Goal: Task Accomplishment & Management: Manage account settings

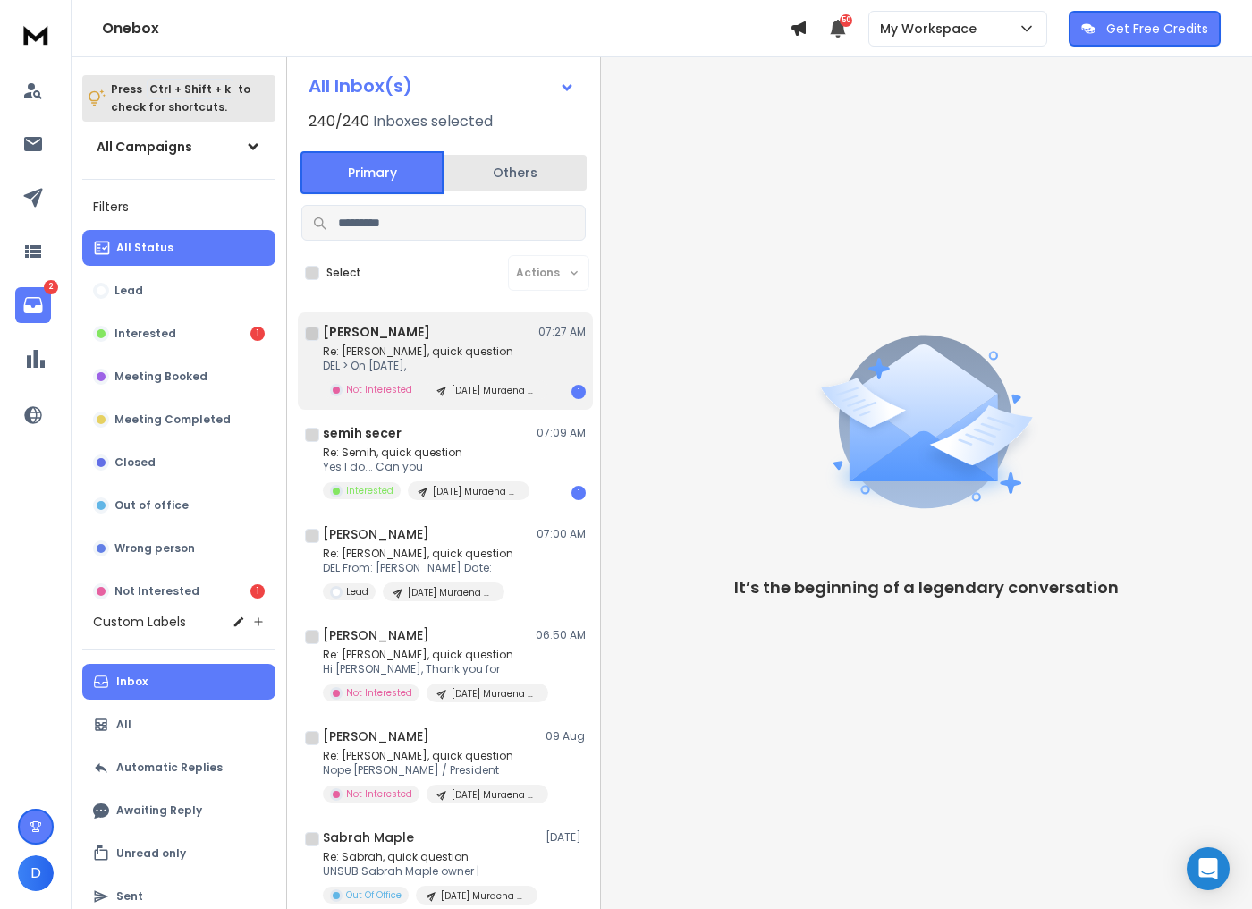
click at [497, 359] on p "DEL > On [DATE]," at bounding box center [430, 366] width 215 height 14
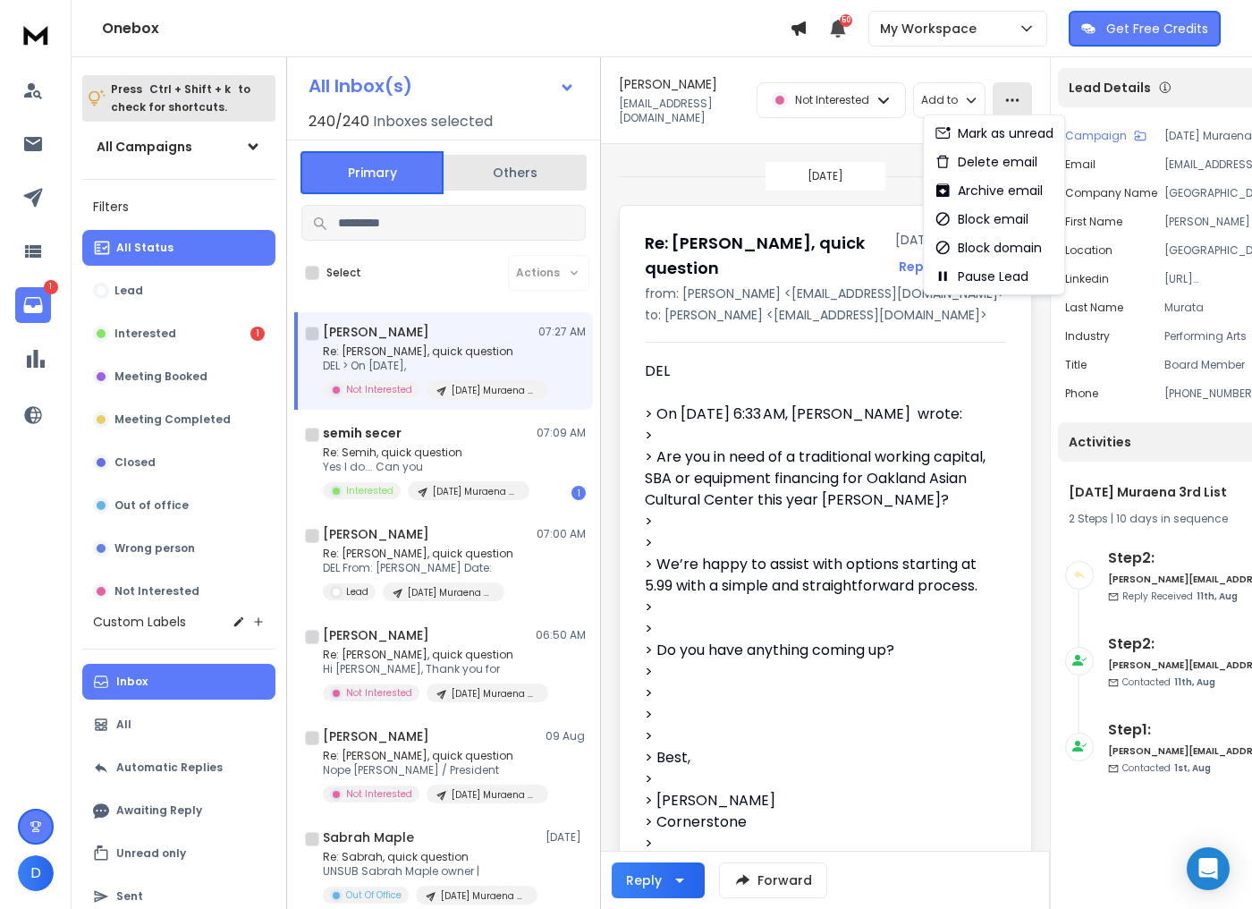
click at [1020, 92] on icon "button" at bounding box center [1012, 100] width 16 height 16
click at [994, 218] on div "Block email" at bounding box center [982, 219] width 94 height 18
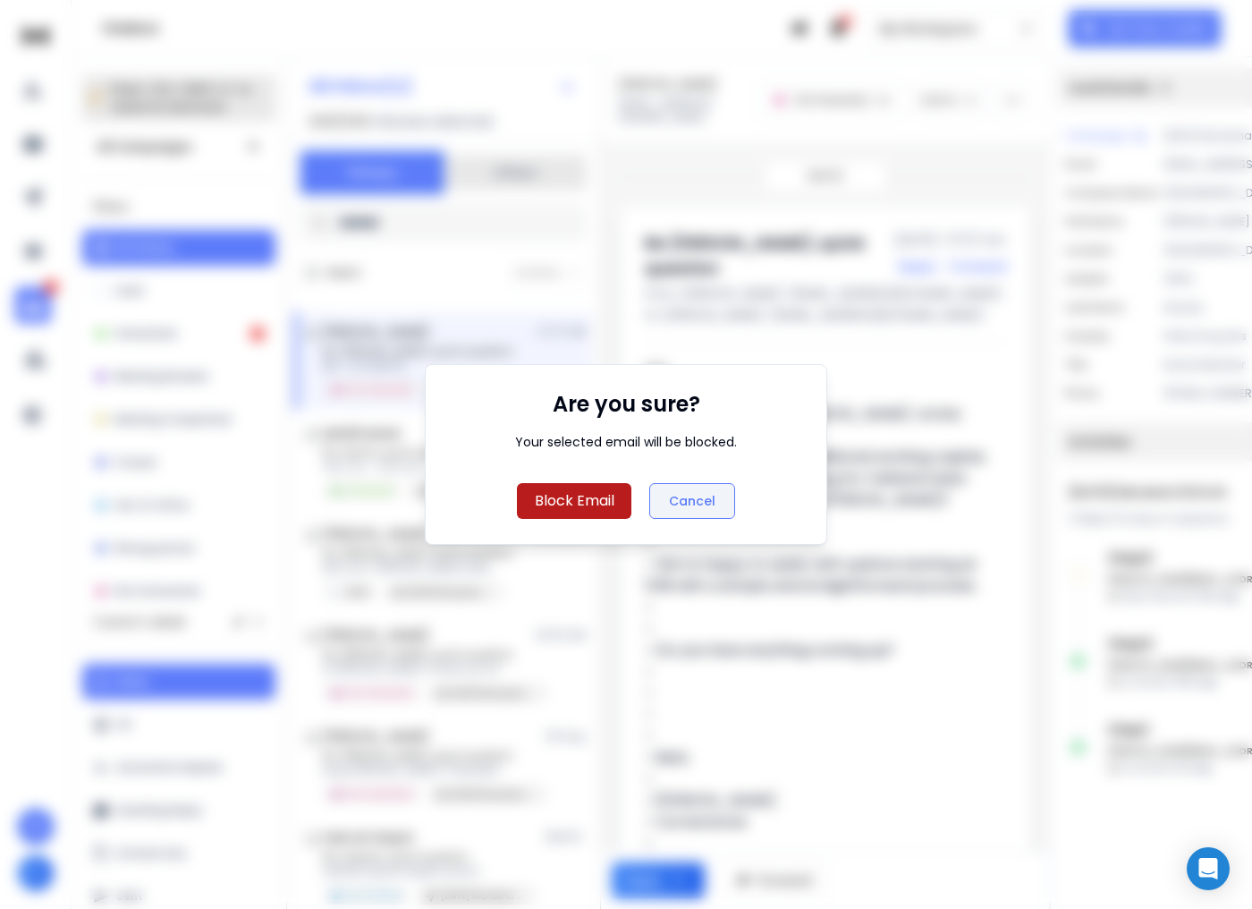
click at [588, 497] on button "Block Email" at bounding box center [574, 501] width 114 height 36
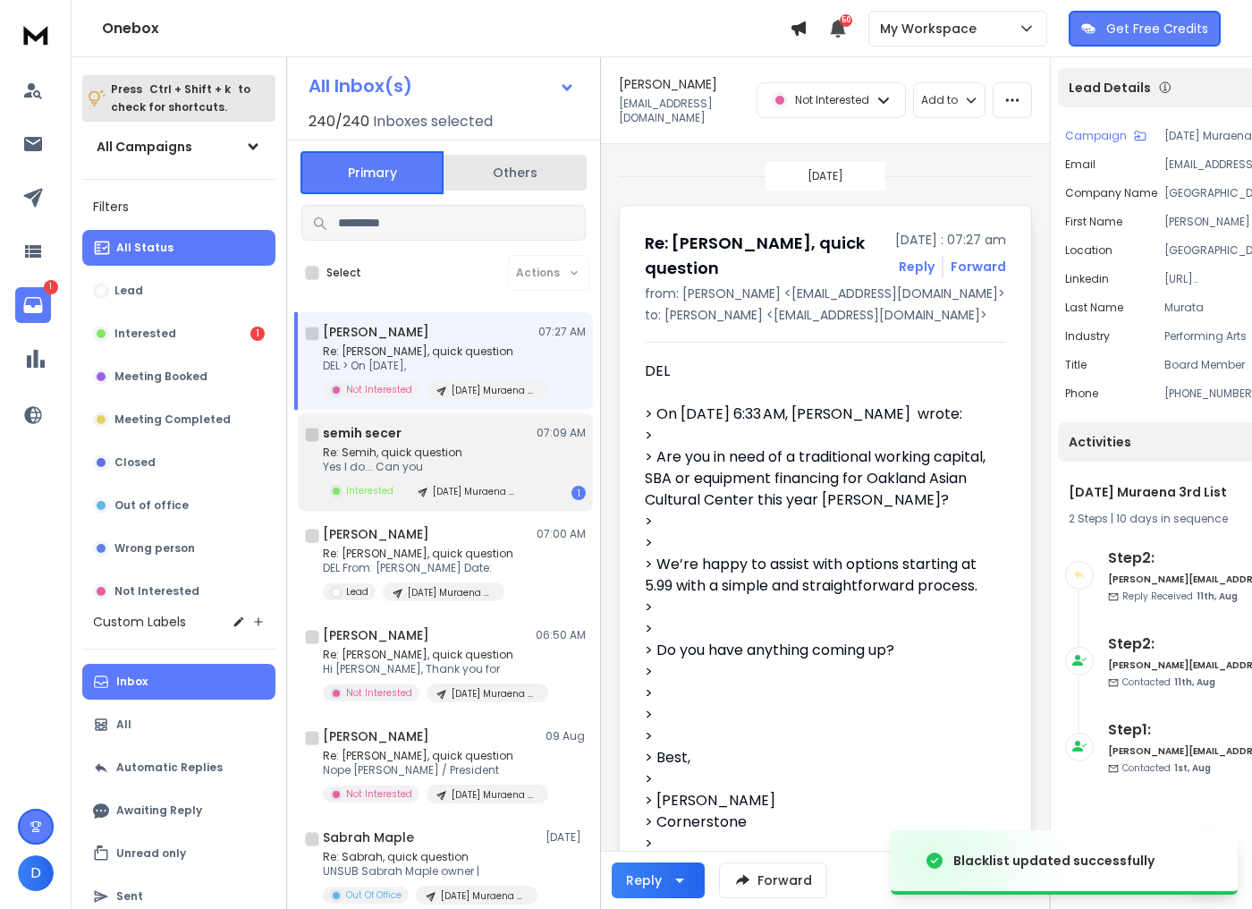
click at [461, 447] on p "Re: Semih, quick question" at bounding box center [426, 452] width 207 height 14
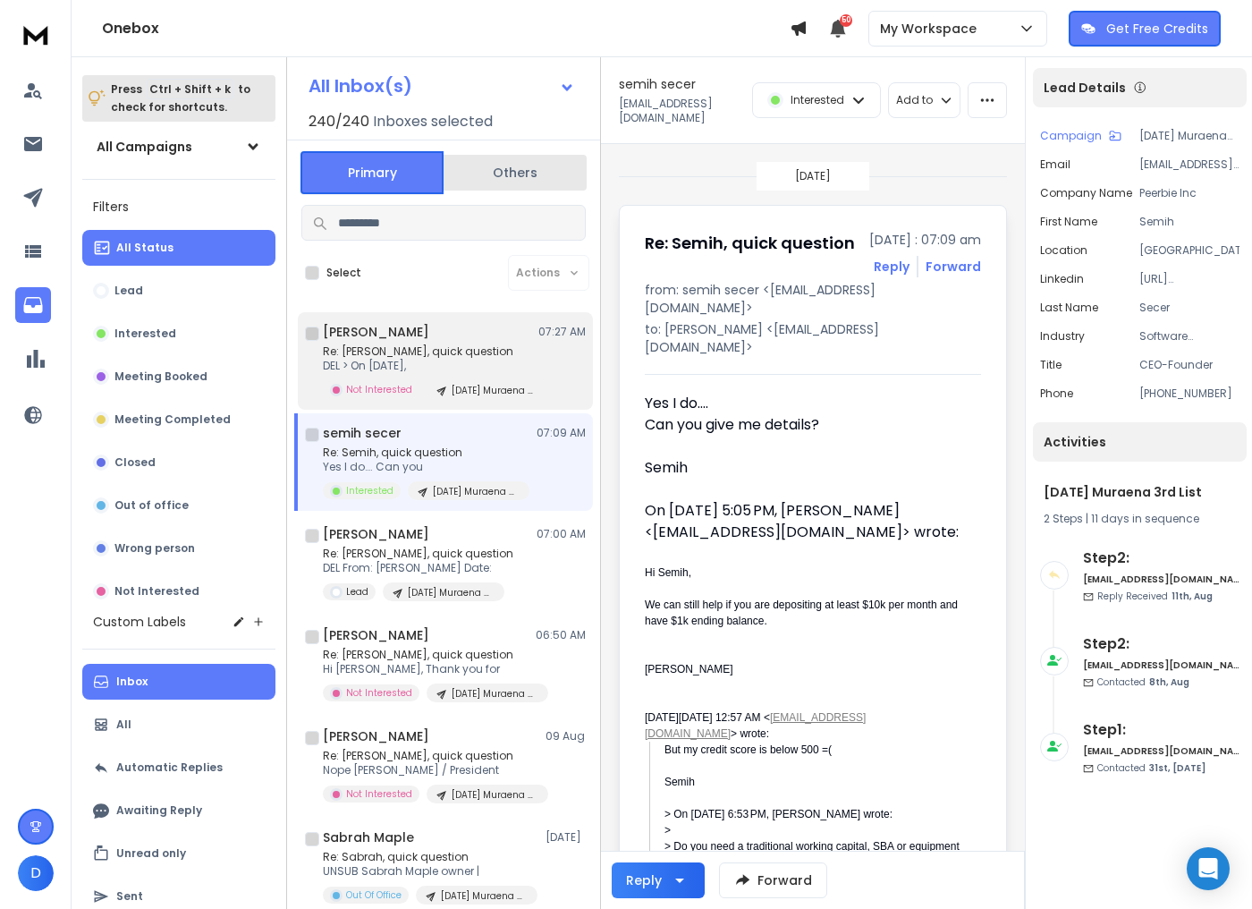
click at [415, 338] on div "[PERSON_NAME] 07:27 AM" at bounding box center [454, 332] width 263 height 18
